Goal: Navigation & Orientation: Find specific page/section

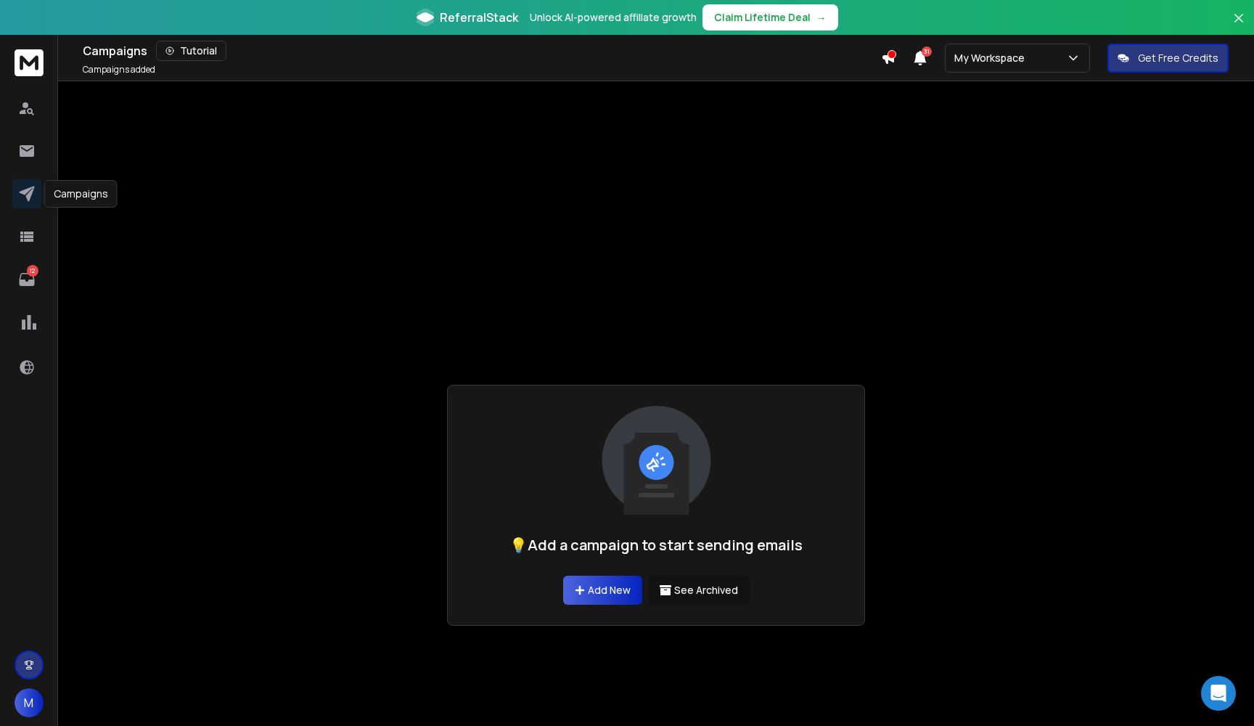
click at [20, 189] on icon at bounding box center [26, 193] width 17 height 17
click at [44, 229] on div at bounding box center [28, 239] width 33 height 34
click at [36, 205] on link at bounding box center [26, 193] width 29 height 29
click at [23, 155] on icon at bounding box center [27, 151] width 15 height 12
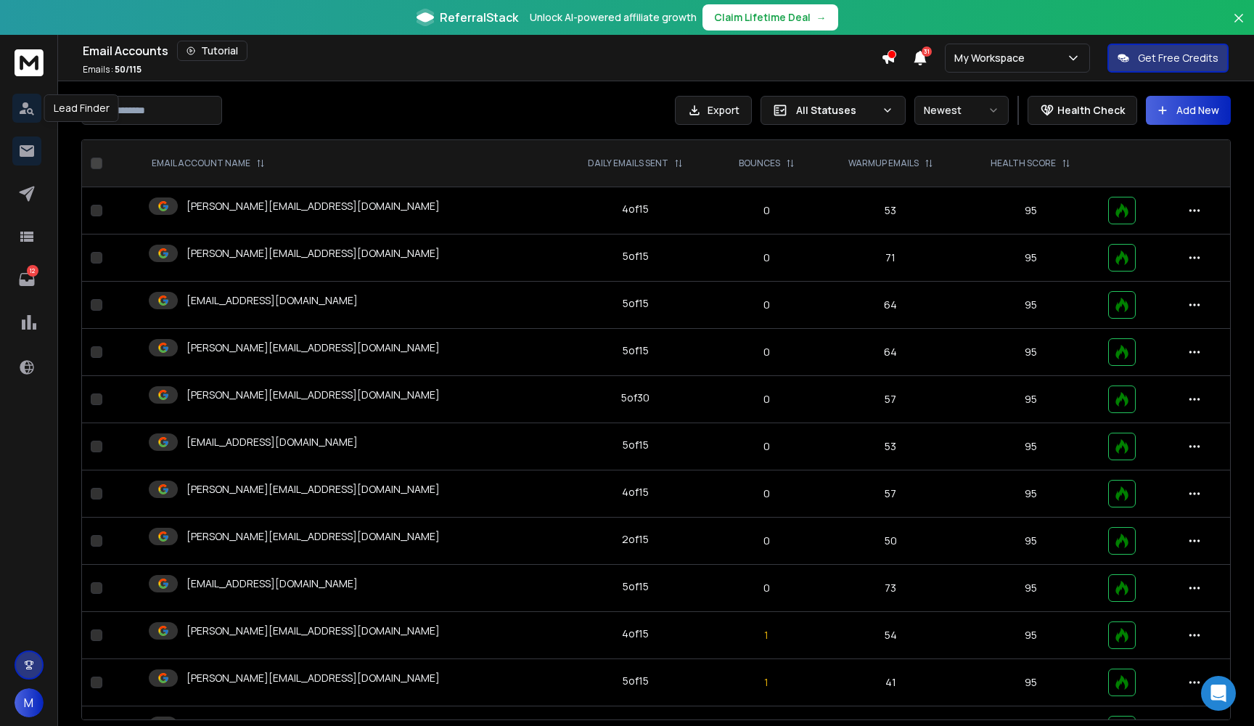
click at [30, 110] on icon at bounding box center [27, 111] width 15 height 7
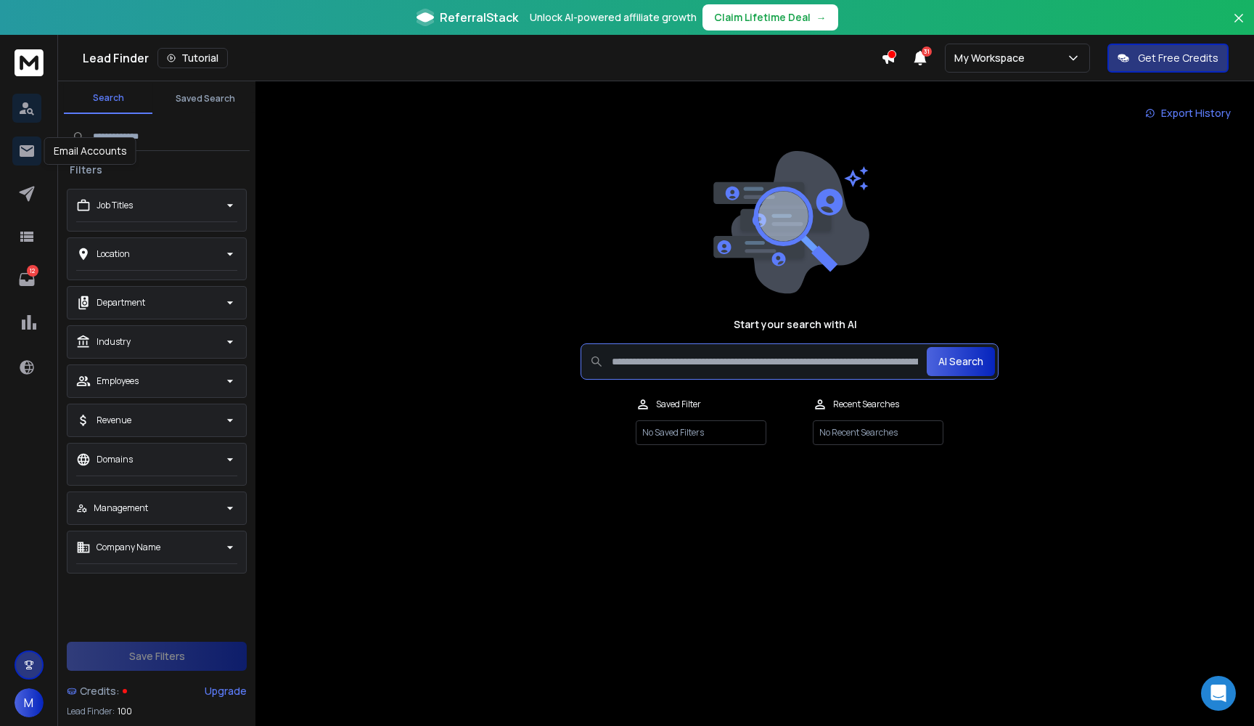
click at [29, 162] on link at bounding box center [26, 150] width 29 height 29
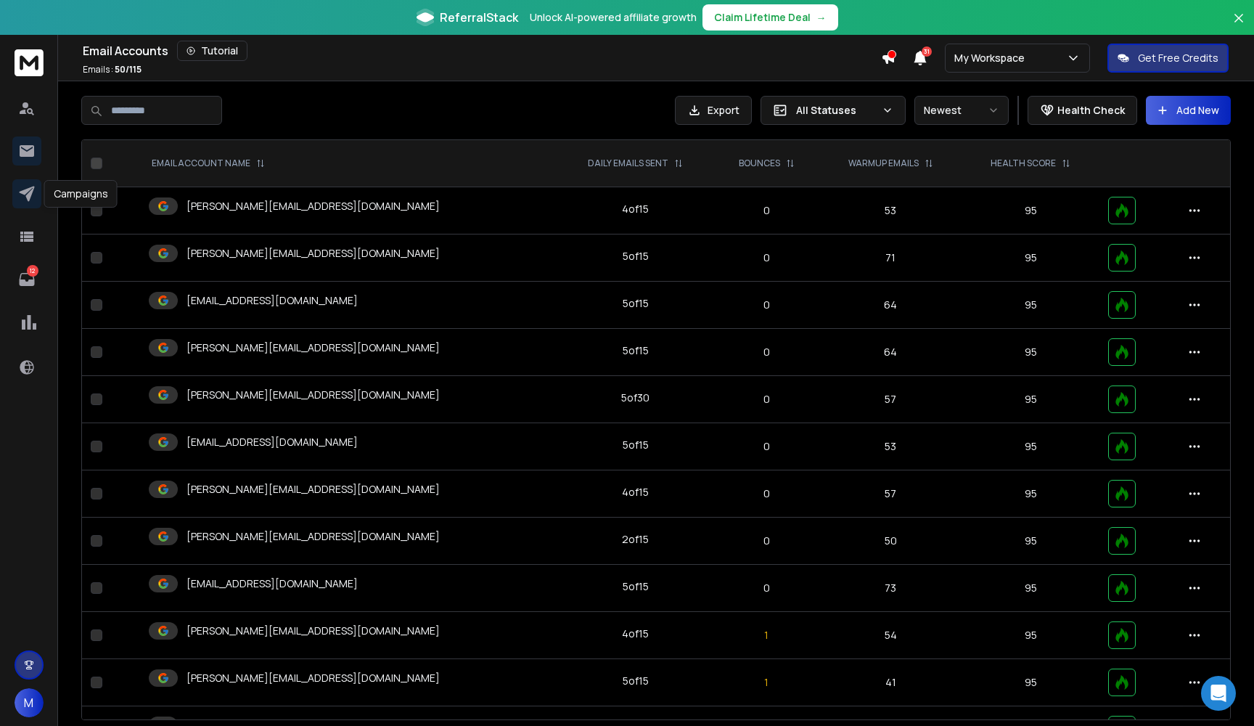
click at [36, 195] on link at bounding box center [26, 193] width 29 height 29
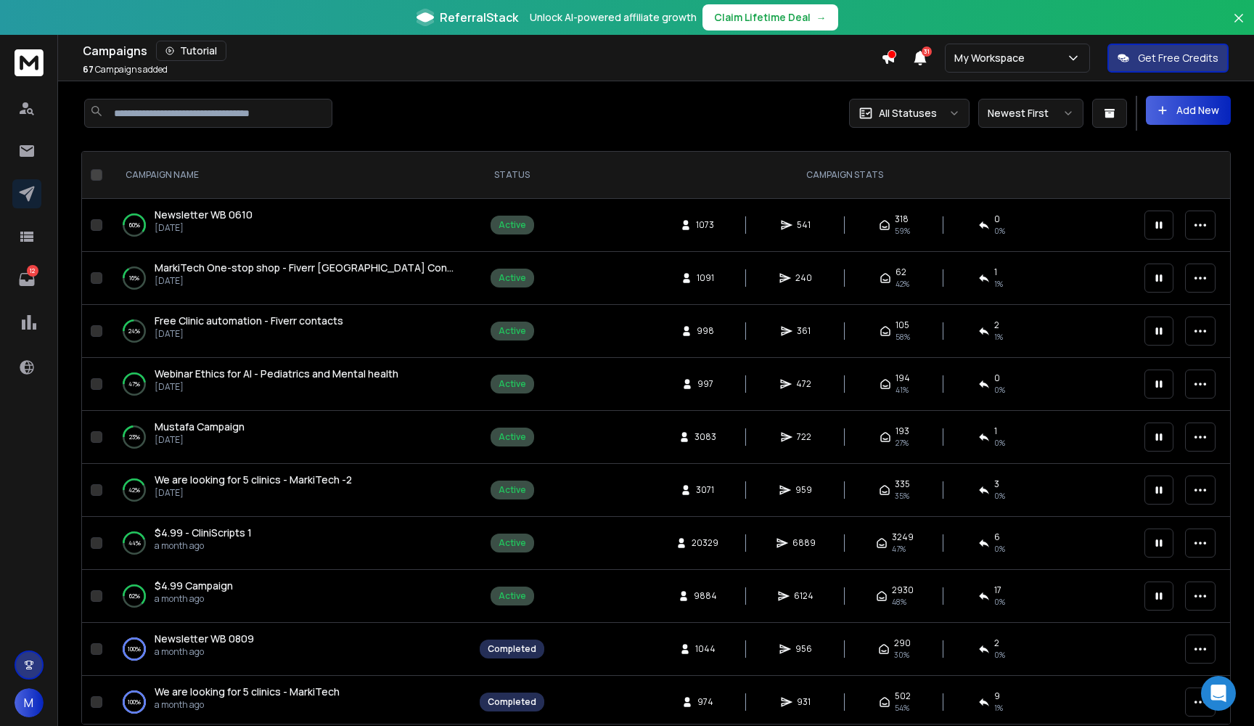
click at [211, 531] on span "$4.99 - CliniScripts 1" at bounding box center [203, 533] width 97 height 14
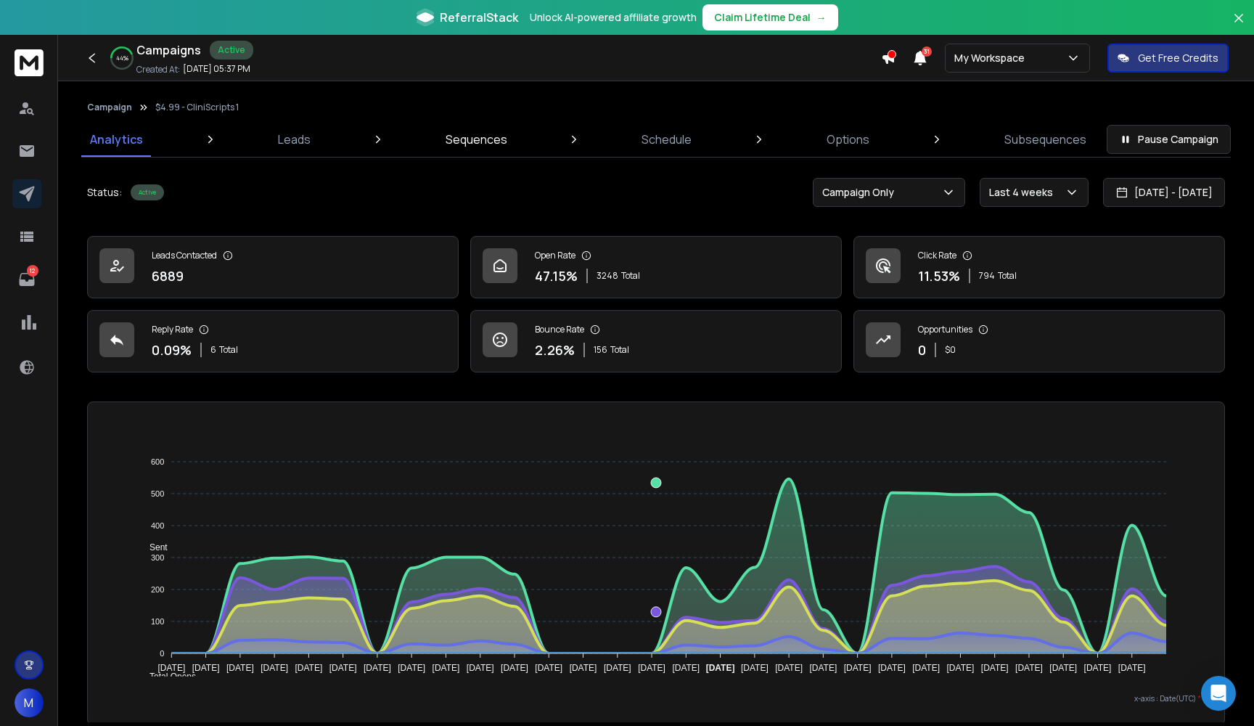
click at [498, 142] on p "Sequences" at bounding box center [477, 139] width 62 height 17
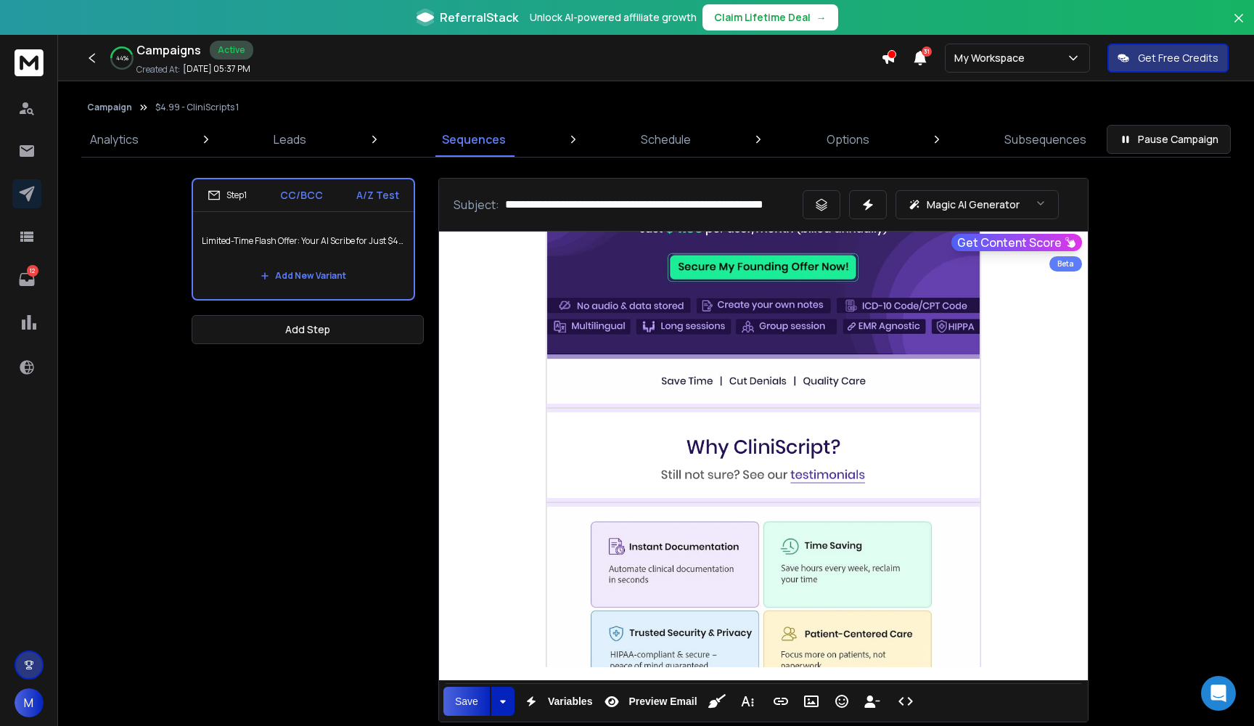
scroll to position [92, 96]
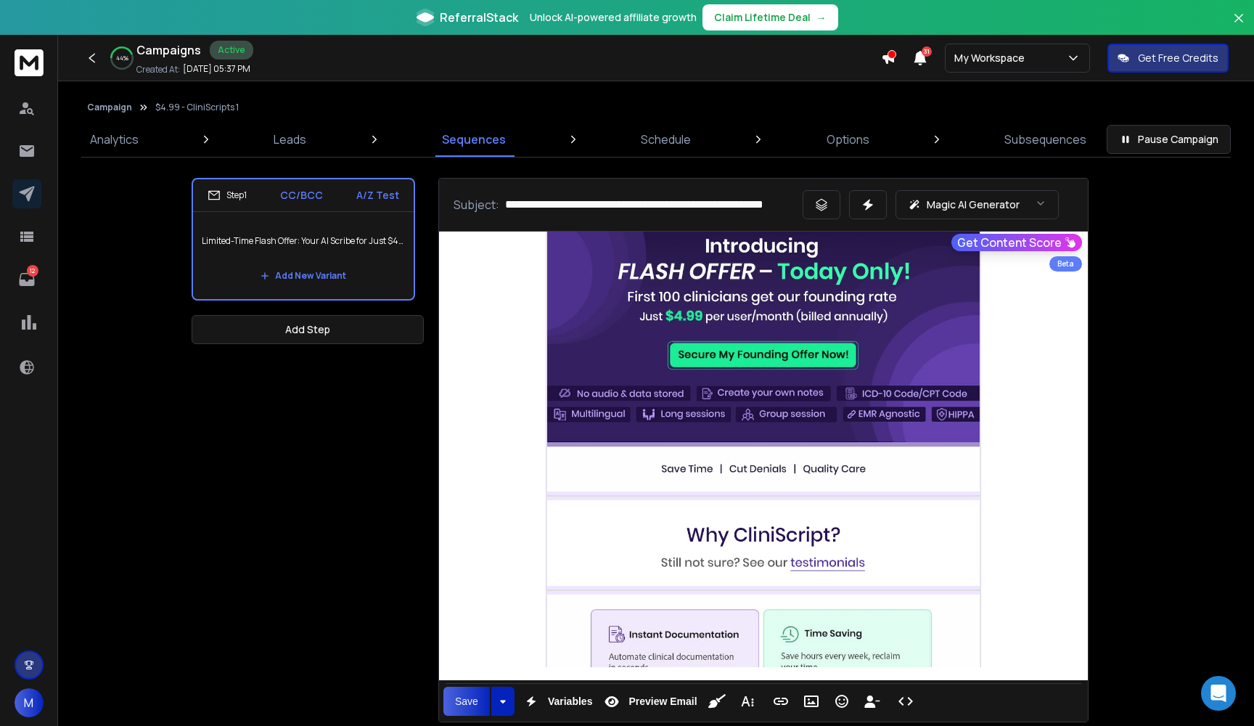
click at [764, 348] on img at bounding box center [764, 324] width 434 height 333
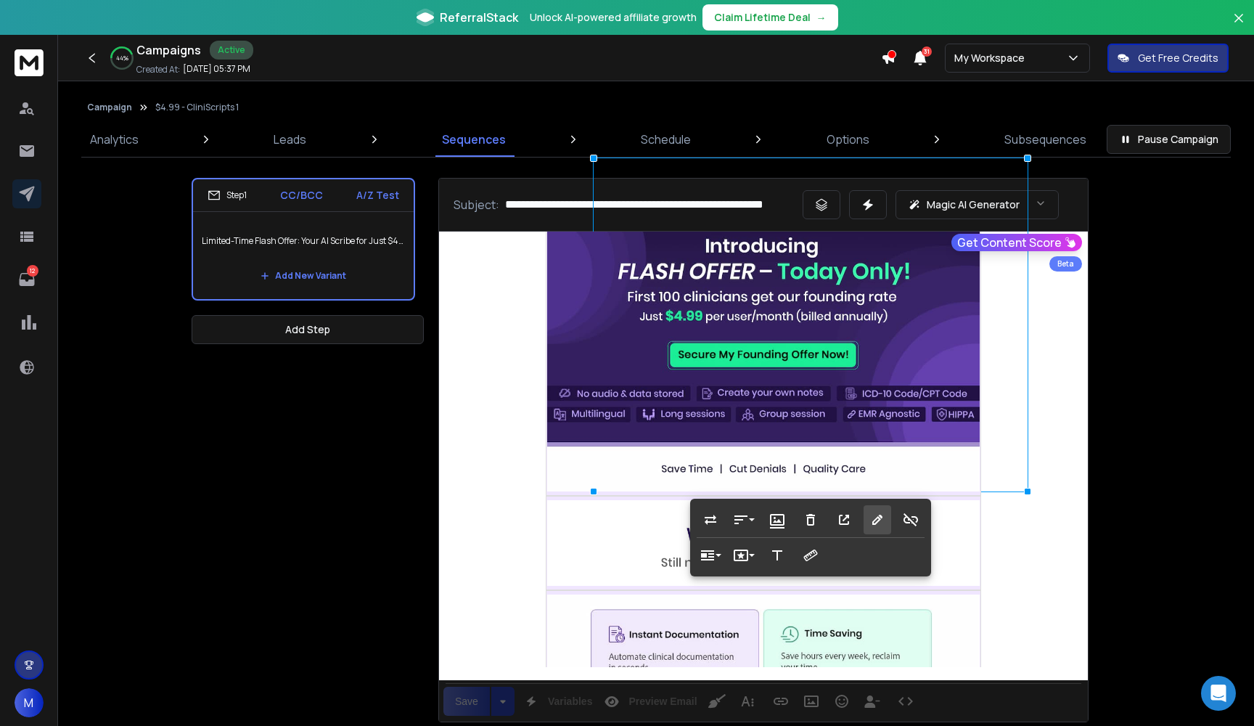
click at [875, 517] on icon "button" at bounding box center [877, 519] width 17 height 17
